Goal: Task Accomplishment & Management: Use online tool/utility

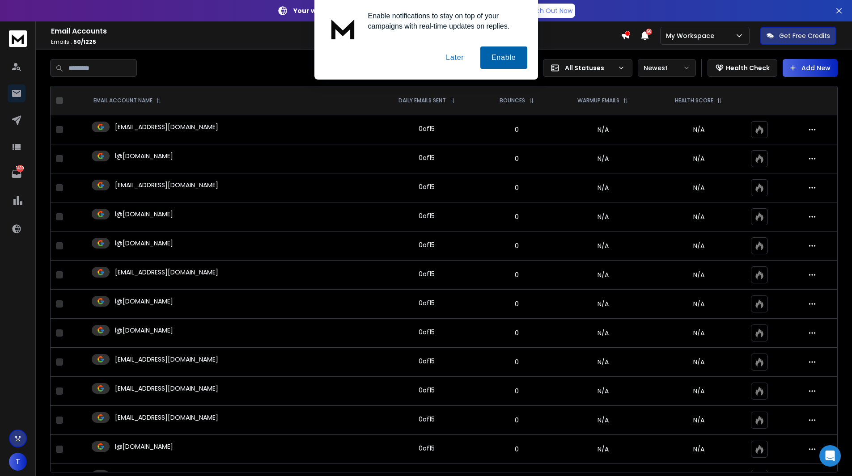
click at [498, 59] on button "Enable" at bounding box center [503, 57] width 47 height 22
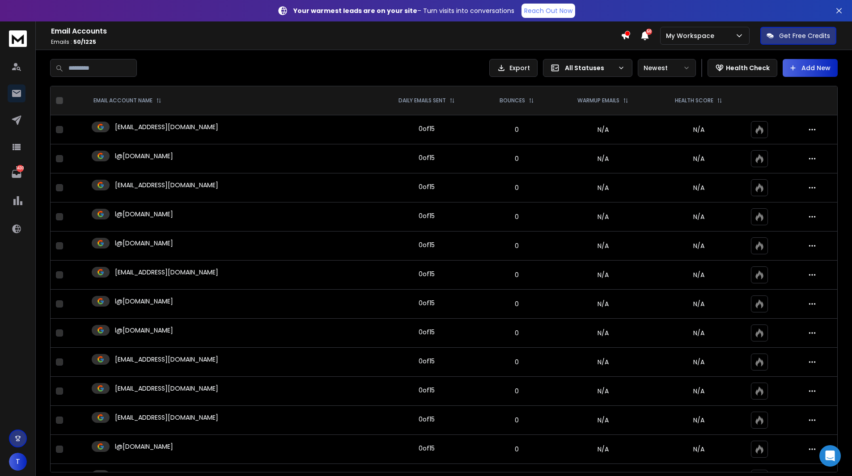
click at [801, 67] on button "Add New" at bounding box center [809, 68] width 55 height 18
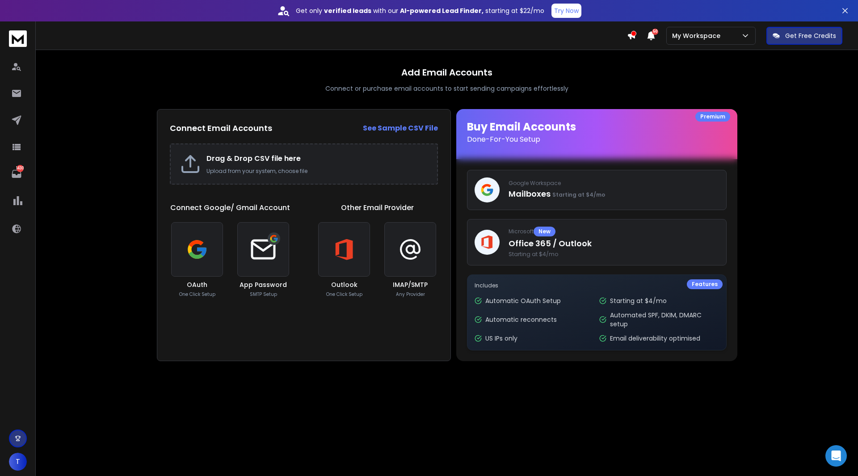
click at [210, 242] on div at bounding box center [197, 249] width 52 height 55
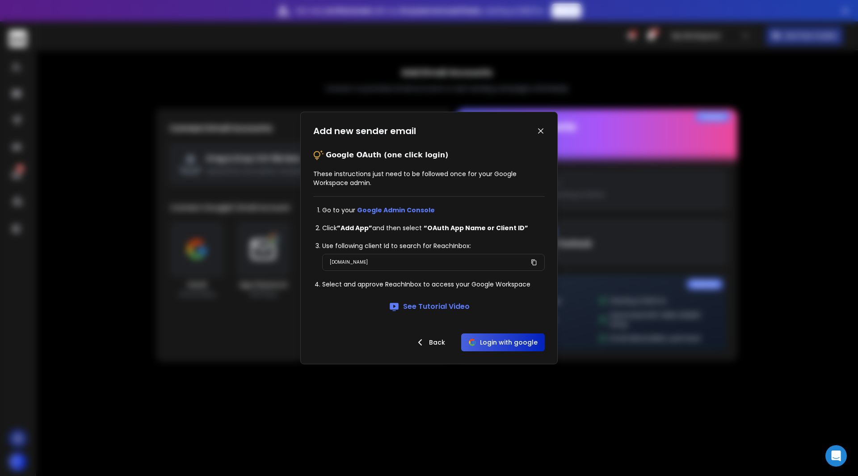
drag, startPoint x: 529, startPoint y: 342, endPoint x: 536, endPoint y: 355, distance: 15.0
click at [529, 343] on button "Login with google" at bounding box center [503, 342] width 84 height 18
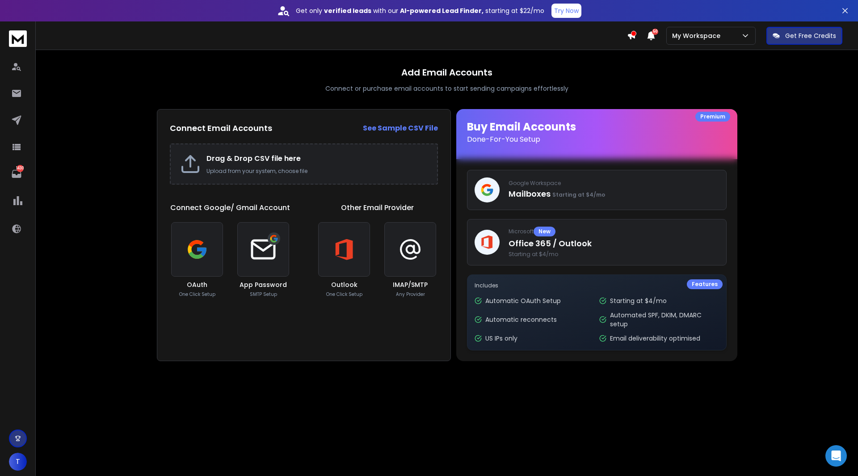
click at [186, 257] on div at bounding box center [197, 249] width 52 height 55
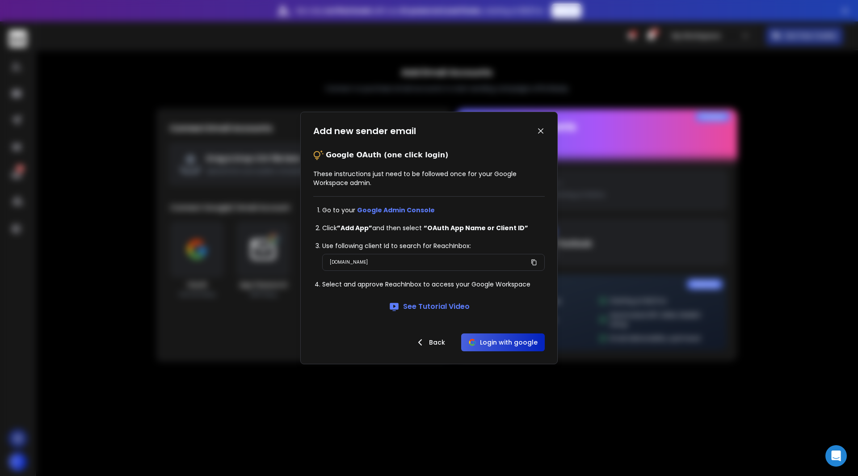
click at [519, 347] on button "Login with google" at bounding box center [503, 342] width 84 height 18
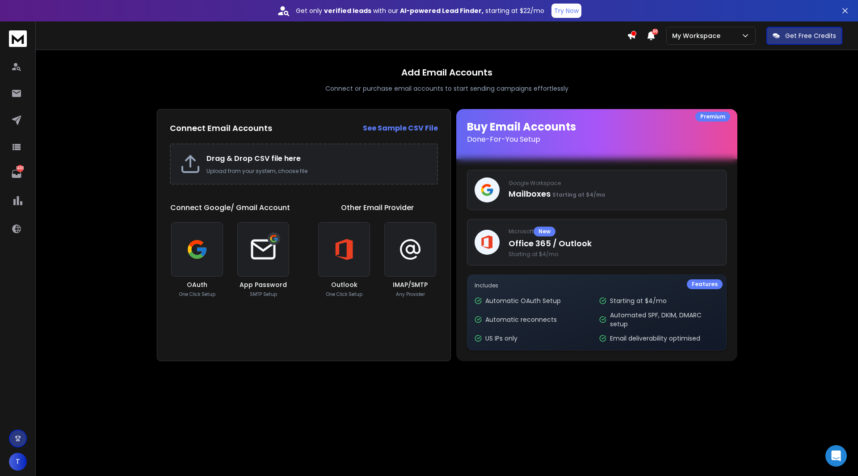
click at [202, 274] on div at bounding box center [197, 249] width 52 height 55
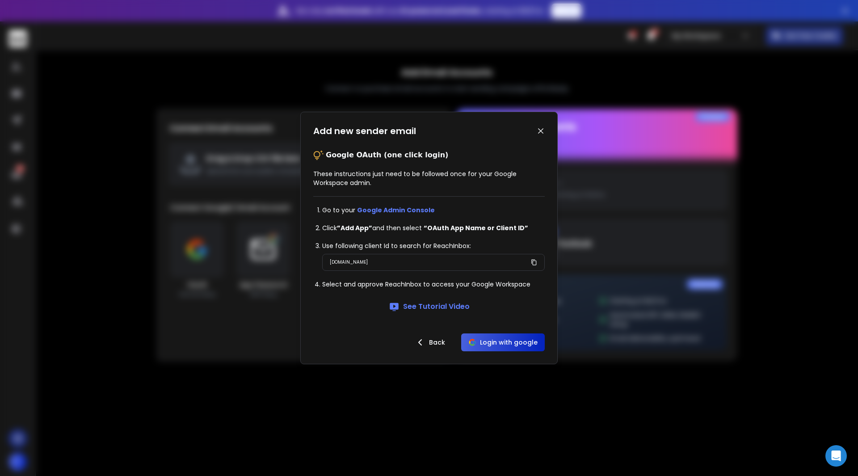
click at [518, 344] on button "Login with google" at bounding box center [503, 342] width 84 height 18
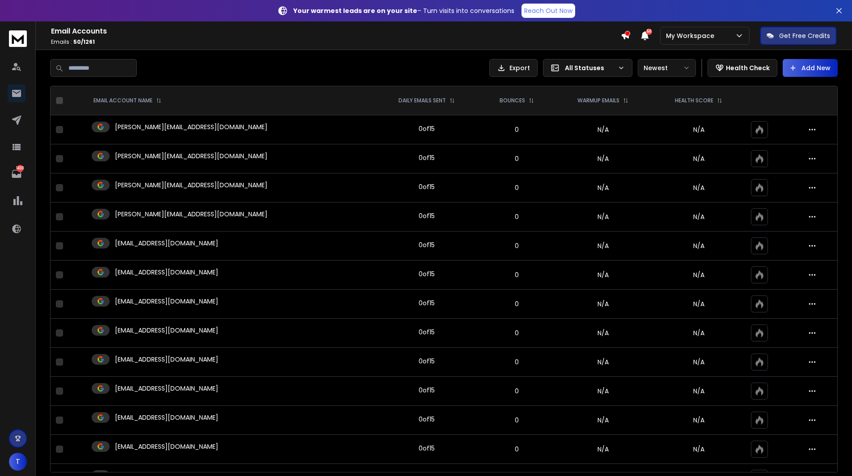
click at [813, 64] on button "Add New" at bounding box center [809, 68] width 55 height 18
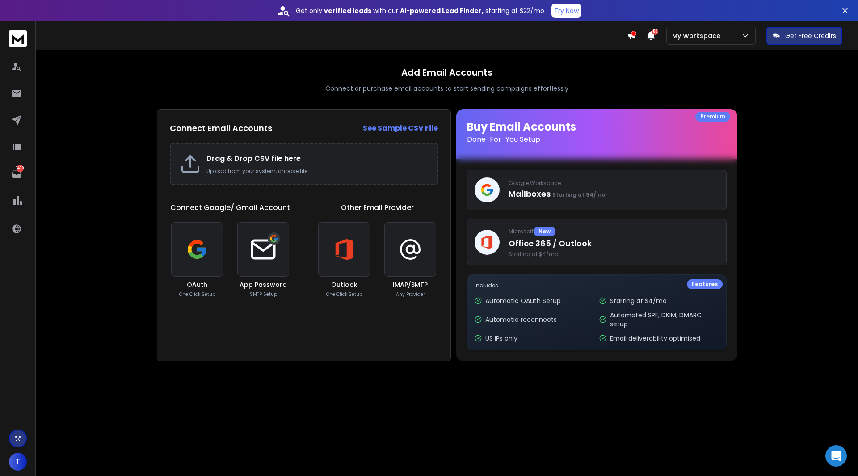
click at [195, 250] on icon at bounding box center [197, 249] width 22 height 27
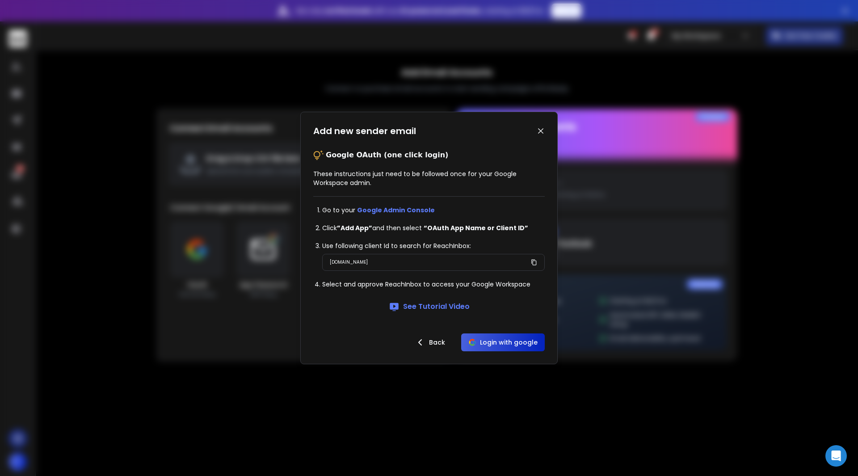
click at [482, 339] on button "Login with google" at bounding box center [503, 342] width 84 height 18
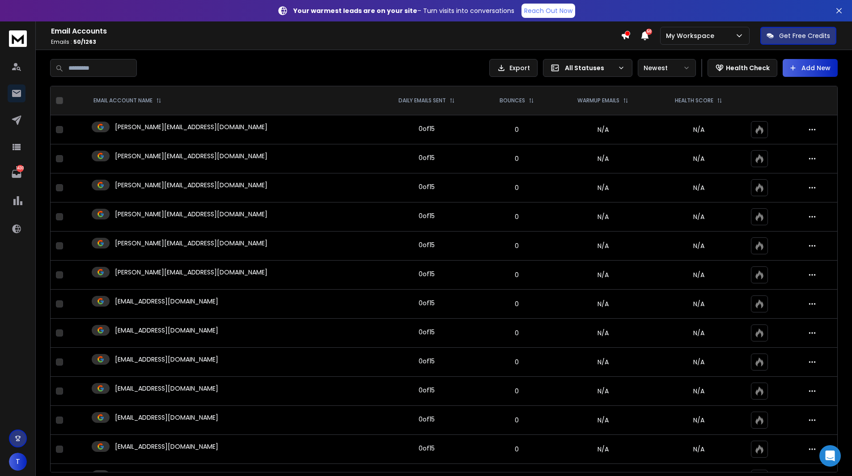
click at [798, 72] on button "Add New" at bounding box center [809, 68] width 55 height 18
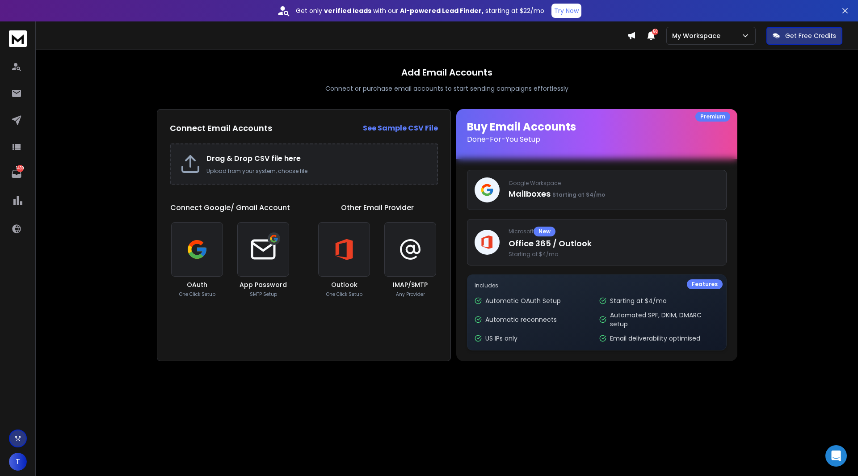
click at [198, 247] on icon at bounding box center [197, 249] width 22 height 27
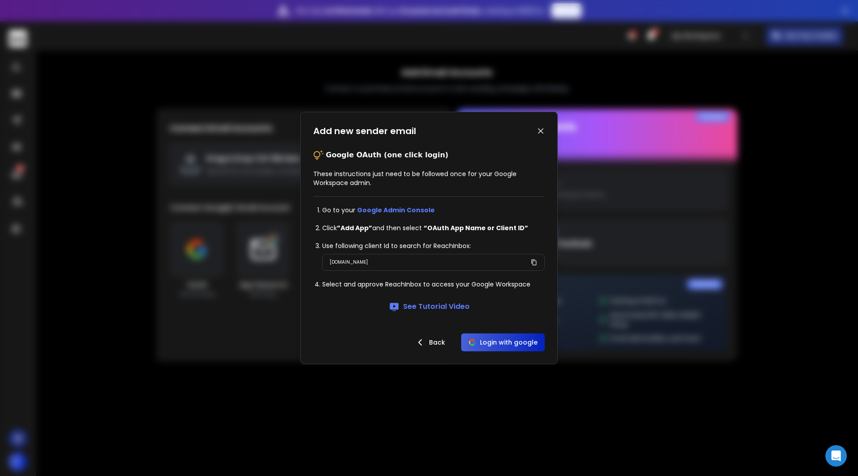
click at [505, 337] on button "Login with google" at bounding box center [503, 342] width 84 height 18
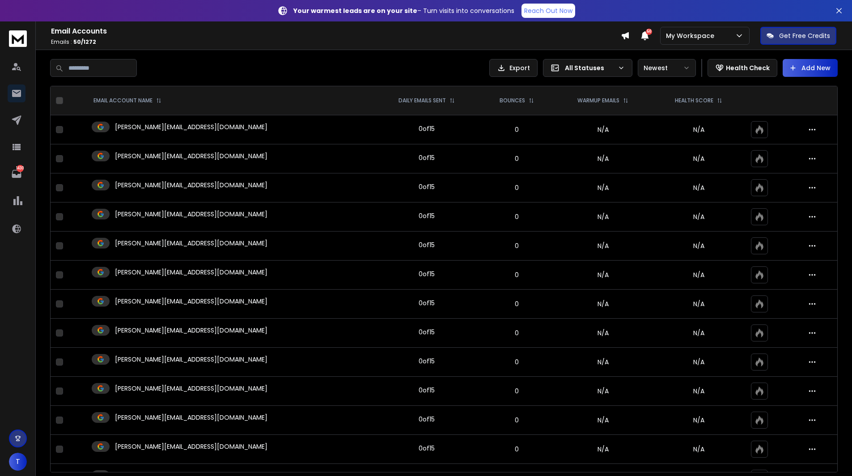
click at [793, 61] on button "Add New" at bounding box center [809, 68] width 55 height 18
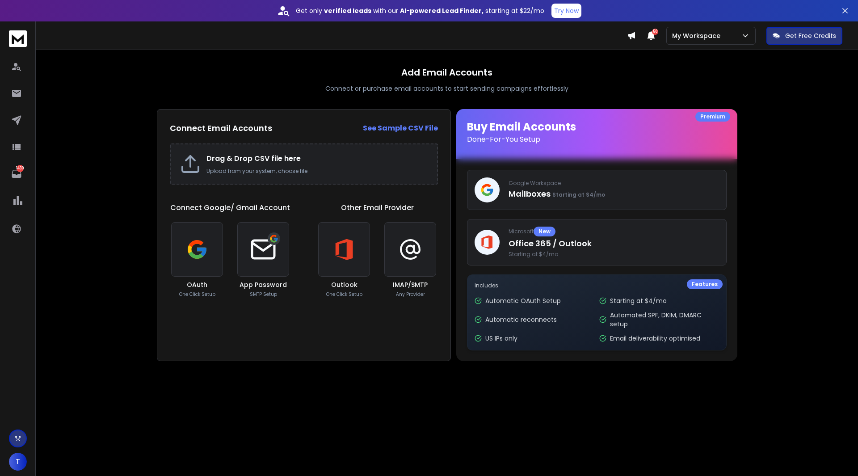
click at [208, 242] on icon at bounding box center [197, 249] width 22 height 27
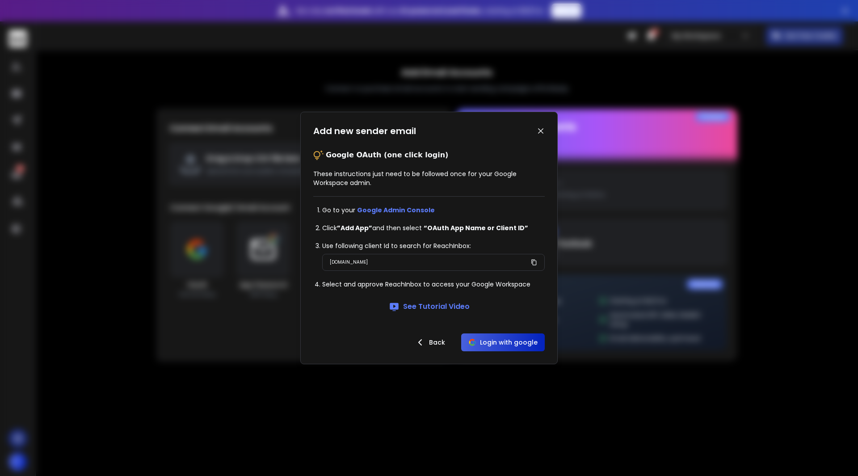
click at [519, 347] on button "Login with google" at bounding box center [503, 342] width 84 height 18
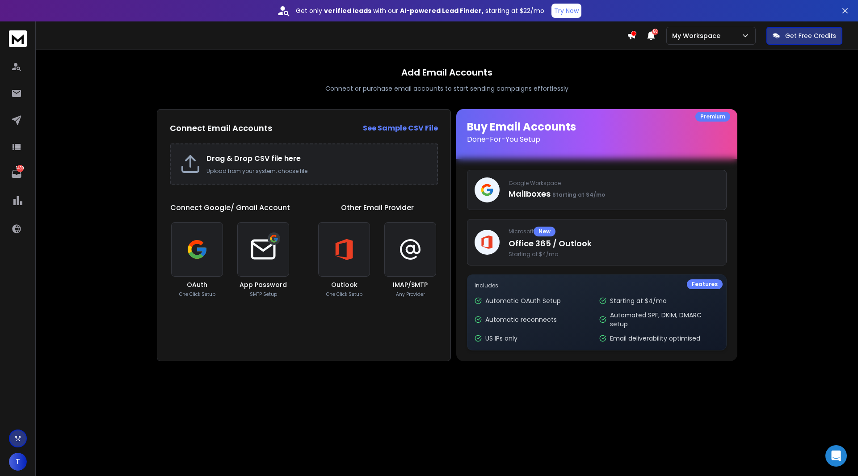
click at [187, 247] on div at bounding box center [197, 249] width 52 height 55
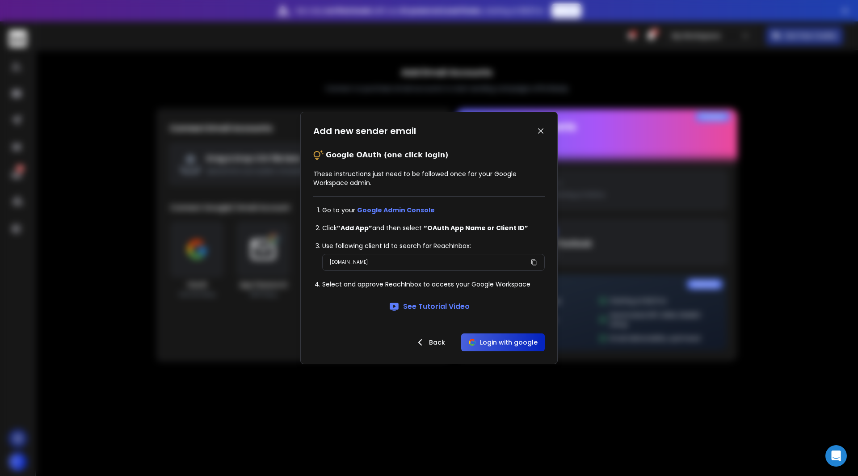
click at [484, 335] on div "Google OAuth (one click login) These instructions just need to be followed once…" at bounding box center [429, 251] width 232 height 202
click at [510, 351] on div "Add new sender email Google OAuth (one click login) These instructions just nee…" at bounding box center [428, 238] width 257 height 253
click at [510, 348] on button "Login with google" at bounding box center [503, 342] width 84 height 18
